Goal: Communication & Community: Answer question/provide support

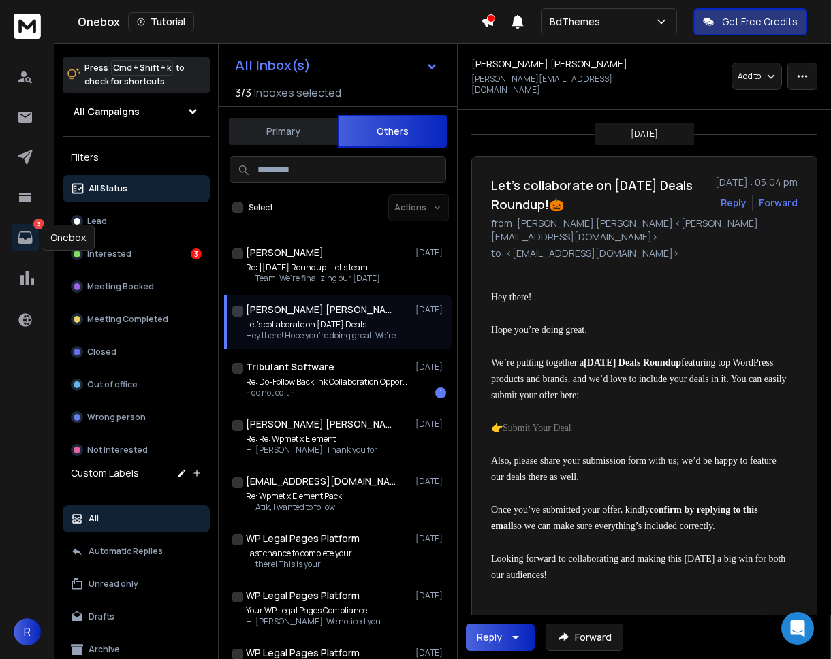
click at [22, 238] on icon at bounding box center [25, 238] width 14 height 12
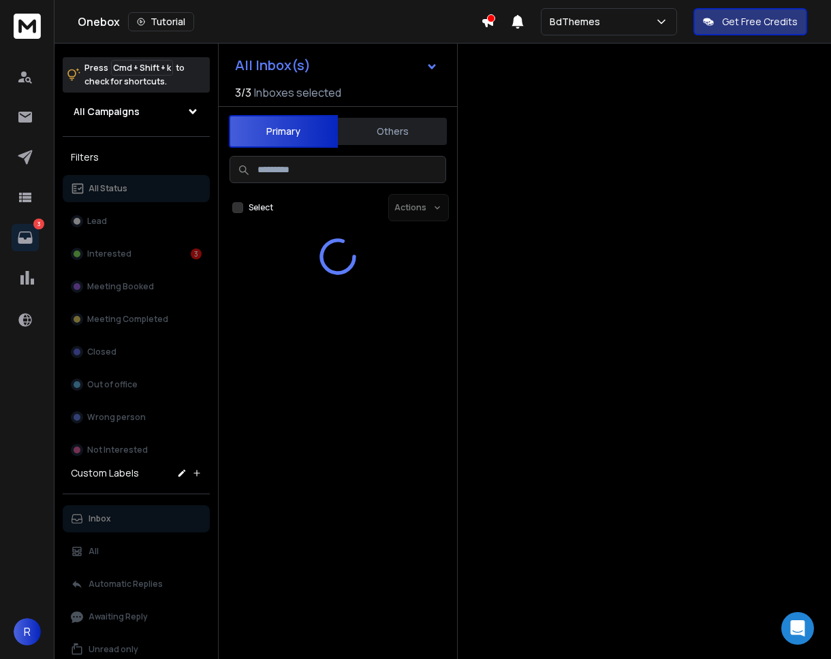
click at [291, 131] on button "Primary" at bounding box center [283, 131] width 109 height 33
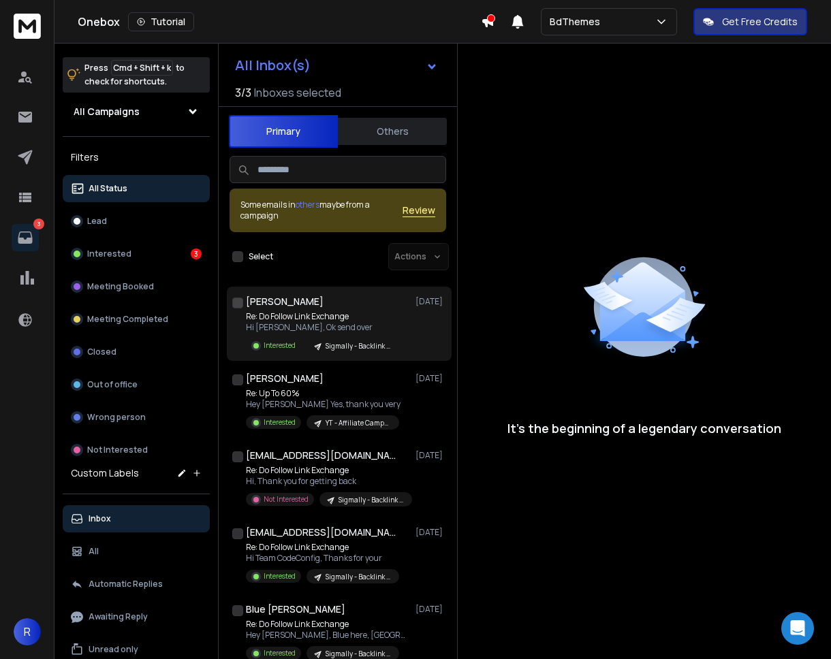
click at [292, 326] on p "Hi [PERSON_NAME], Ok send over" at bounding box center [322, 327] width 153 height 11
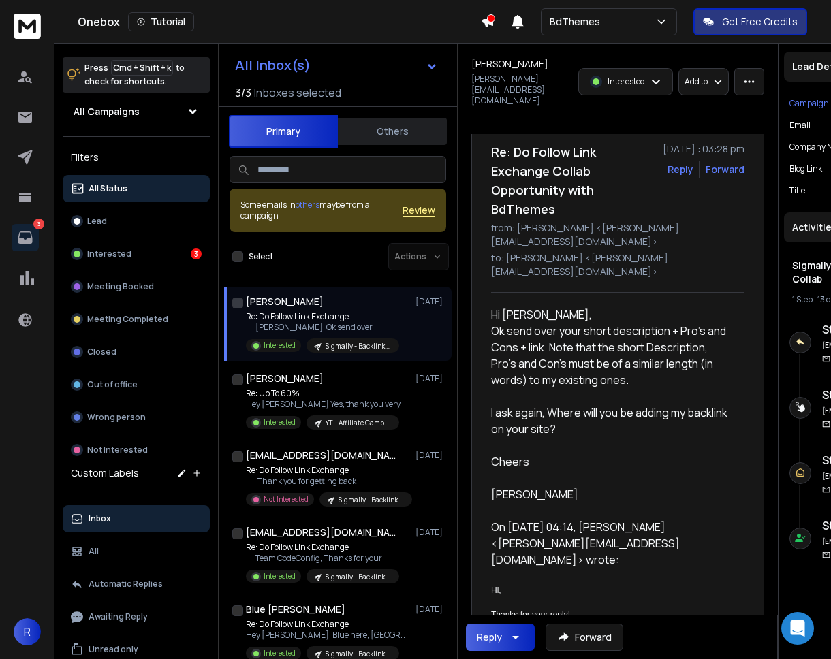
scroll to position [32, 0]
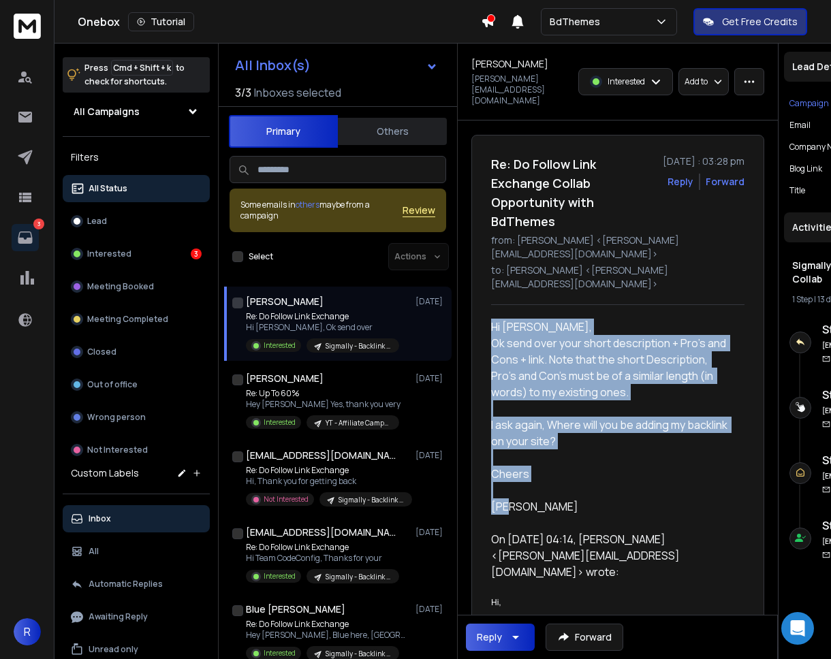
drag, startPoint x: 484, startPoint y: 275, endPoint x: 578, endPoint y: 451, distance: 199.0
copy div "Hi [PERSON_NAME], Ok send over your short description + Pro’s and Cons + link. …"
click at [601, 417] on div "I ask again, Where will you be adding my backlink on your site?" at bounding box center [612, 433] width 242 height 33
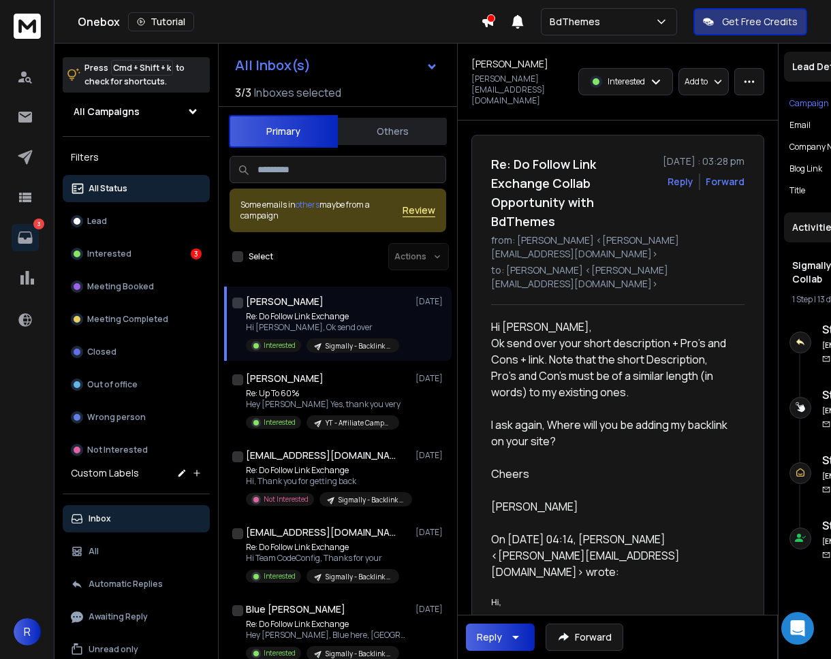
click at [688, 175] on button "Reply" at bounding box center [681, 182] width 26 height 14
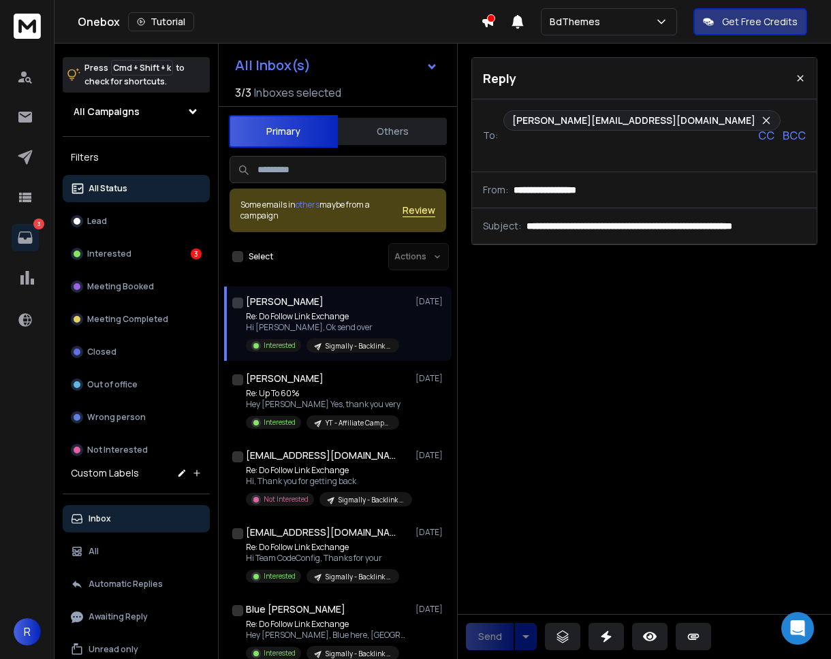
scroll to position [0, 0]
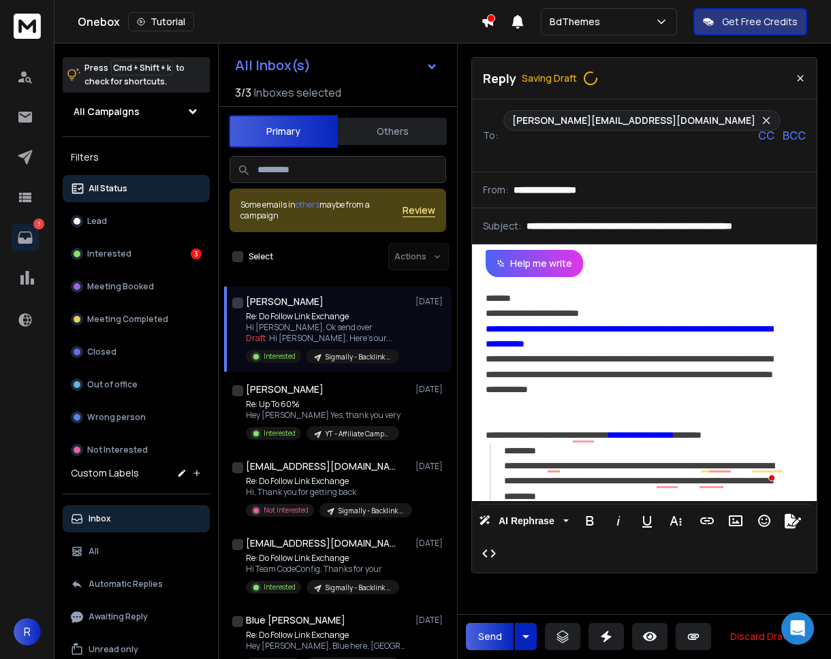
click at [543, 302] on p "*******" at bounding box center [632, 298] width 293 height 15
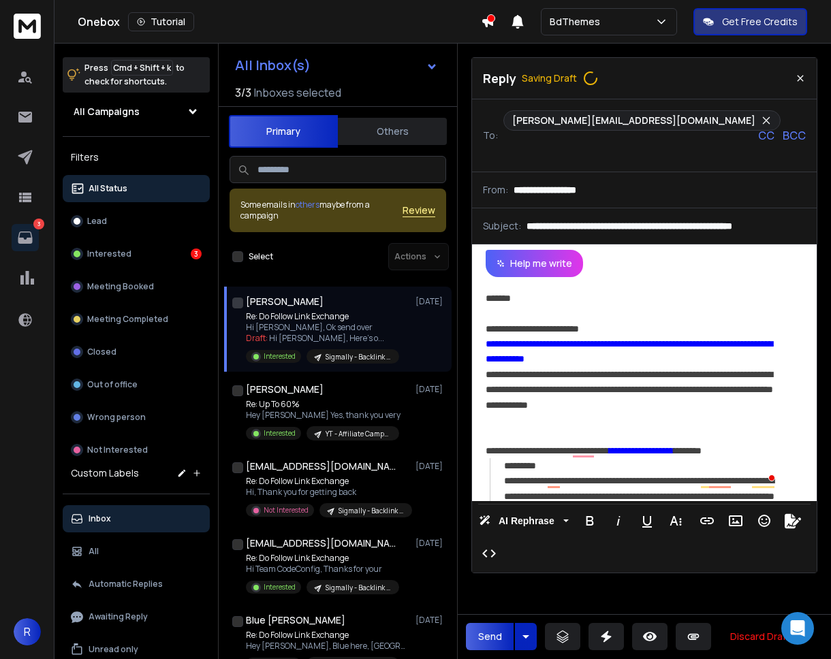
click at [721, 362] on p "**********" at bounding box center [632, 344] width 293 height 46
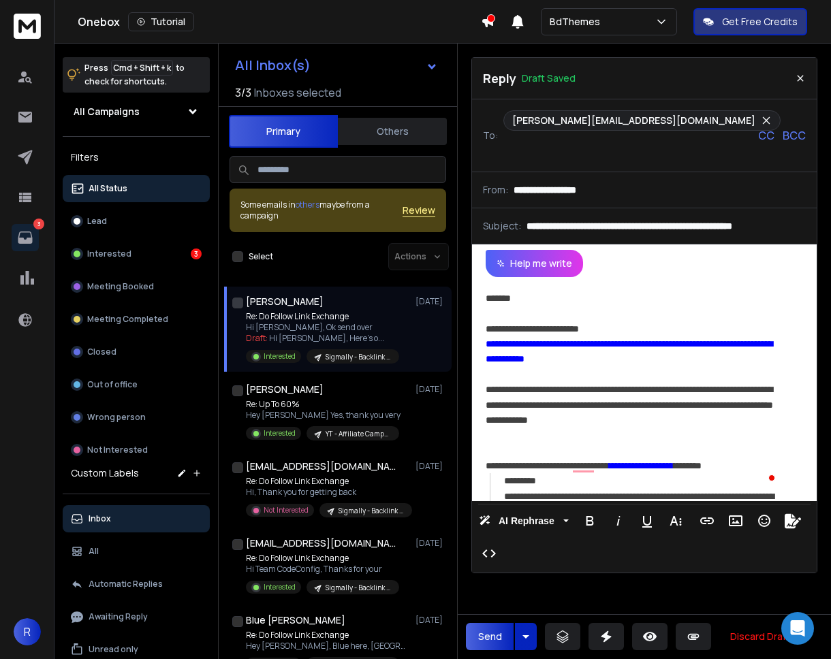
click at [693, 432] on div "To enrich screen reader interactions, please activate Accessibility in Grammarl…" at bounding box center [644, 435] width 317 height 15
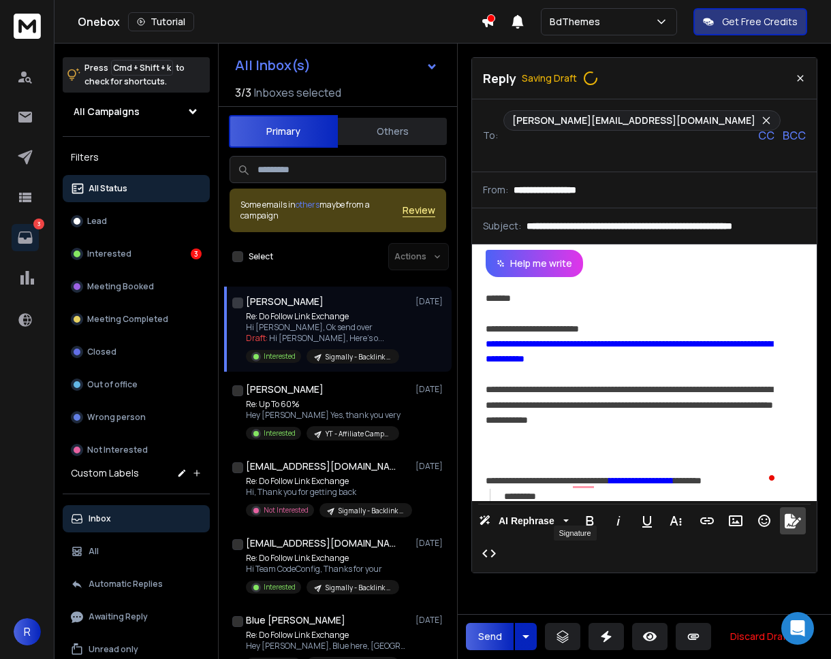
click at [785, 528] on icon "button" at bounding box center [793, 521] width 16 height 14
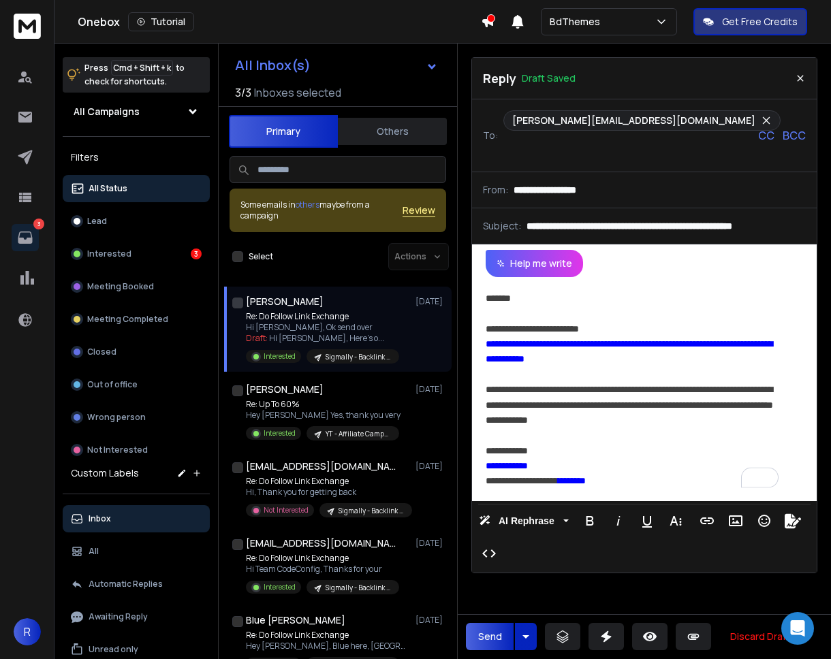
click at [494, 638] on button "Send" at bounding box center [490, 636] width 48 height 27
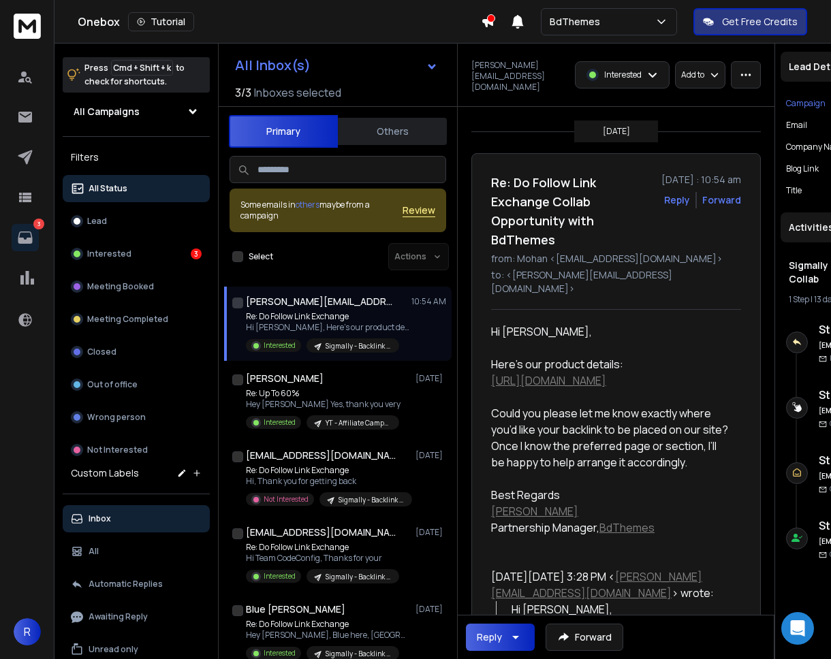
click at [341, 38] on div "Onebox Tutorial BdThemes Get Free Credits" at bounding box center [415, 22] width 831 height 44
